Goal: Communication & Community: Answer question/provide support

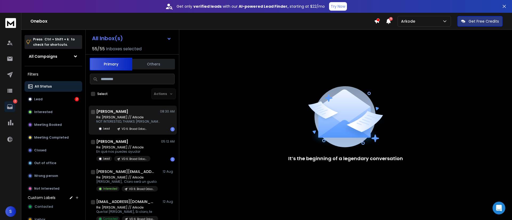
click at [144, 114] on div "[PERSON_NAME] 08:30 AM" at bounding box center [135, 111] width 78 height 5
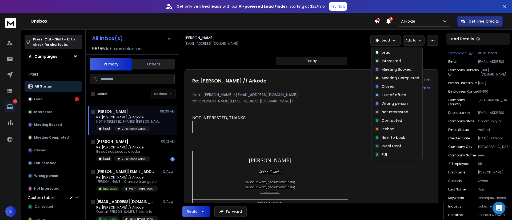
click at [392, 38] on icon at bounding box center [394, 40] width 4 height 4
click at [388, 110] on p "Not Interested" at bounding box center [394, 112] width 27 height 5
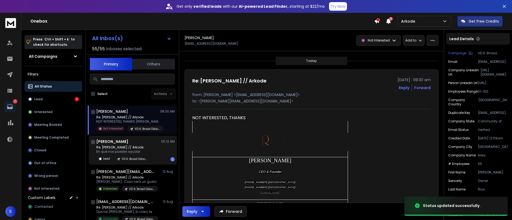
click at [136, 139] on div "[PERSON_NAME] 05:12 AM" at bounding box center [135, 141] width 78 height 5
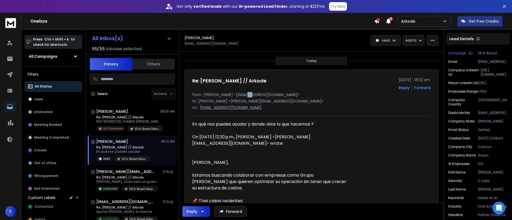
drag, startPoint x: 246, startPoint y: 94, endPoint x: 252, endPoint y: 94, distance: 5.9
click at [252, 94] on p "from: [PERSON_NAME] <[EMAIL_ADDRESS][DOMAIN_NAME]>" at bounding box center [311, 94] width 238 height 5
click at [248, 95] on p "from: [PERSON_NAME] <[EMAIL_ADDRESS][DOMAIN_NAME]>" at bounding box center [311, 94] width 238 height 5
drag, startPoint x: 245, startPoint y: 95, endPoint x: 274, endPoint y: 98, distance: 28.9
click at [274, 98] on div "Re: [PERSON_NAME] // Arkode [DATE] : 05:12 am Reply Forward from: [PERSON_NAME]…" at bounding box center [311, 93] width 238 height 33
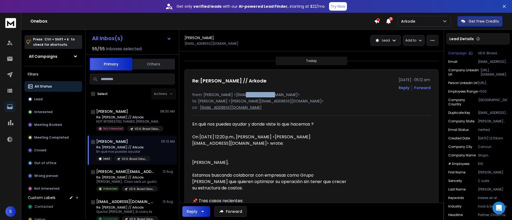
copy p "[DOMAIN_NAME]"
drag, startPoint x: 301, startPoint y: 172, endPoint x: 338, endPoint y: 174, distance: 36.8
click at [338, 174] on div "Estamos buscando colaborar con empresas como Grupo [PERSON_NAME] que quieren op…" at bounding box center [270, 181] width 156 height 19
drag, startPoint x: 338, startPoint y: 175, endPoint x: 302, endPoint y: 173, distance: 36.5
click at [302, 173] on div "Estamos buscando colaborar con empresas como Grupo [PERSON_NAME] que quieren op…" at bounding box center [270, 181] width 156 height 19
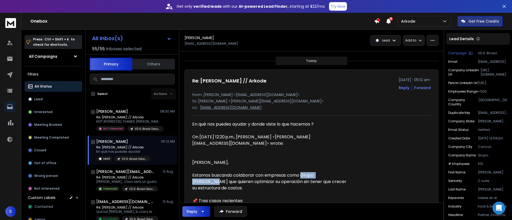
copy div "Grupo [PERSON_NAME]"
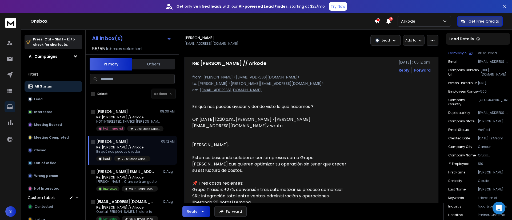
scroll to position [27, 0]
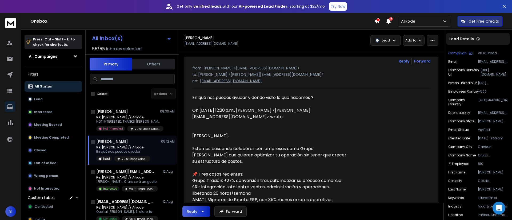
click at [204, 217] on div "Reply Forward" at bounding box center [311, 211] width 264 height 17
click at [204, 212] on icon "button" at bounding box center [202, 212] width 6 height 6
click at [203, 197] on p "Reply All" at bounding box center [198, 198] width 15 height 5
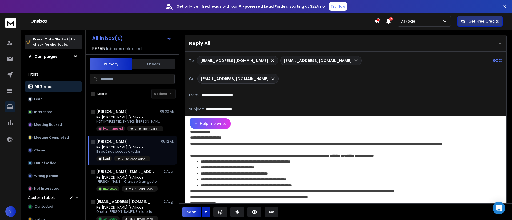
scroll to position [0, 0]
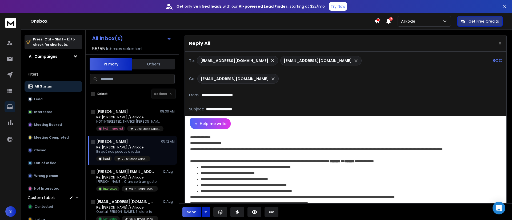
click at [219, 137] on div "**********" at bounding box center [345, 166] width 320 height 75
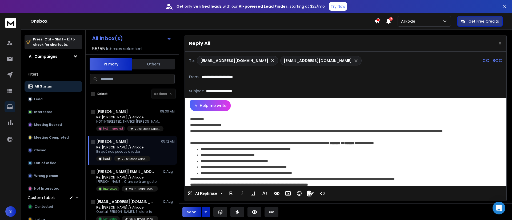
click at [261, 132] on p "**********" at bounding box center [341, 131] width 303 height 18
click at [374, 131] on p "**********" at bounding box center [341, 131] width 303 height 18
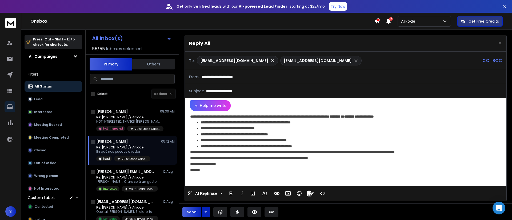
scroll to position [53, 0]
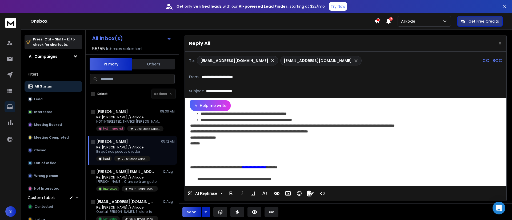
click at [190, 209] on button "Send" at bounding box center [191, 212] width 19 height 11
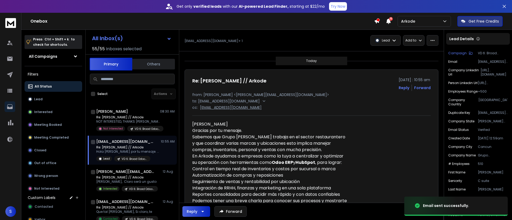
click at [392, 42] on icon at bounding box center [394, 40] width 4 height 4
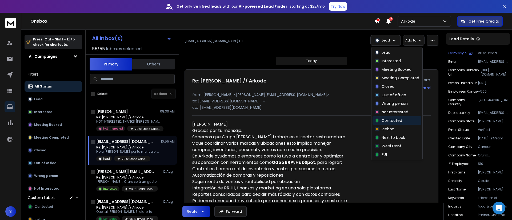
click at [379, 124] on div "Contacted" at bounding box center [396, 120] width 49 height 9
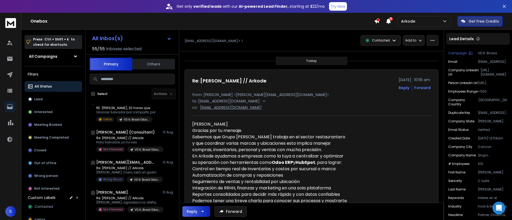
scroll to position [213, 0]
